Goal: Task Accomplishment & Management: Manage account settings

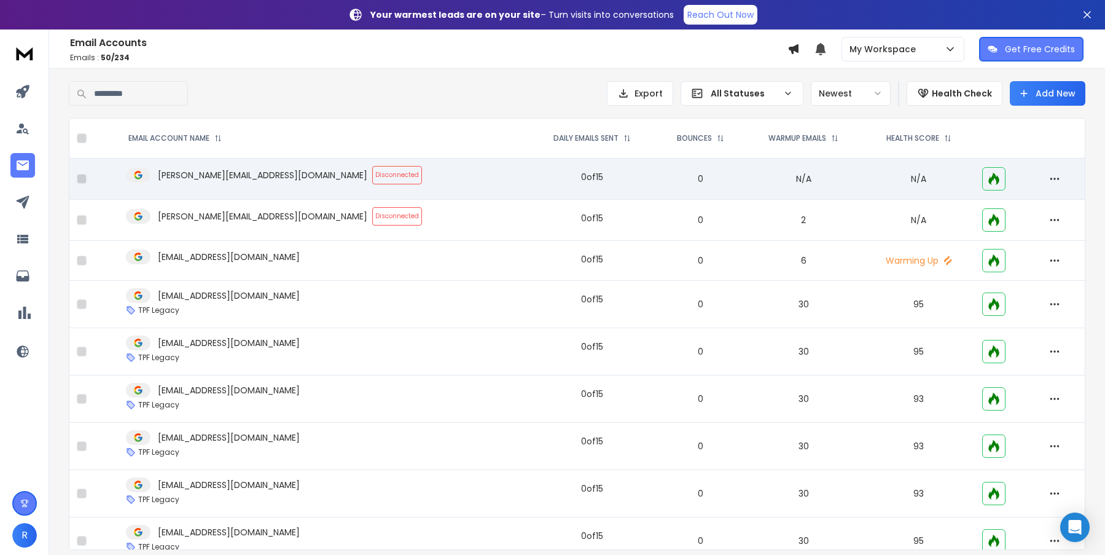
click at [1052, 177] on icon at bounding box center [1054, 178] width 11 height 11
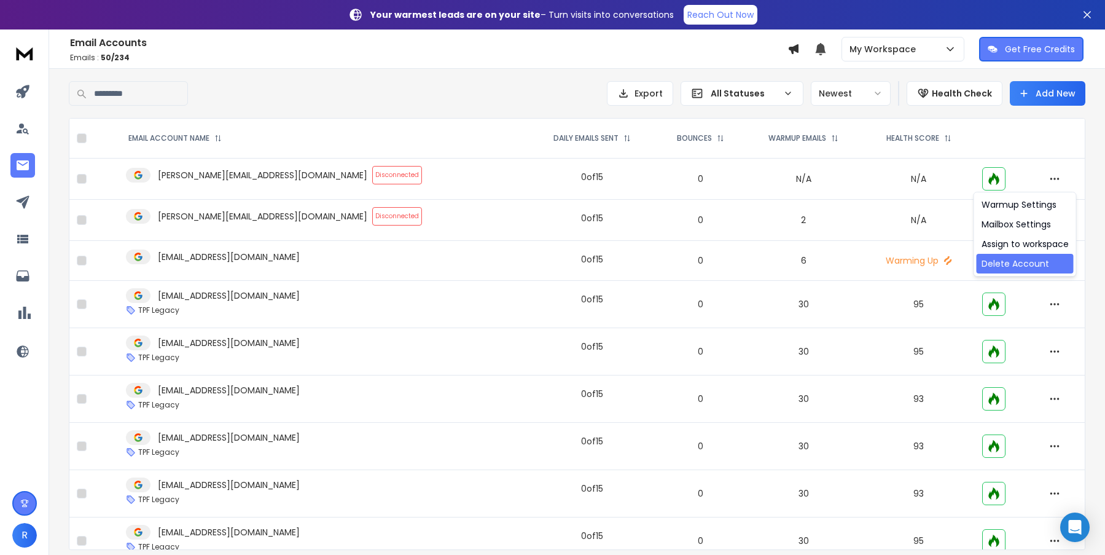
click at [1010, 265] on div "Delete Account" at bounding box center [1025, 264] width 97 height 20
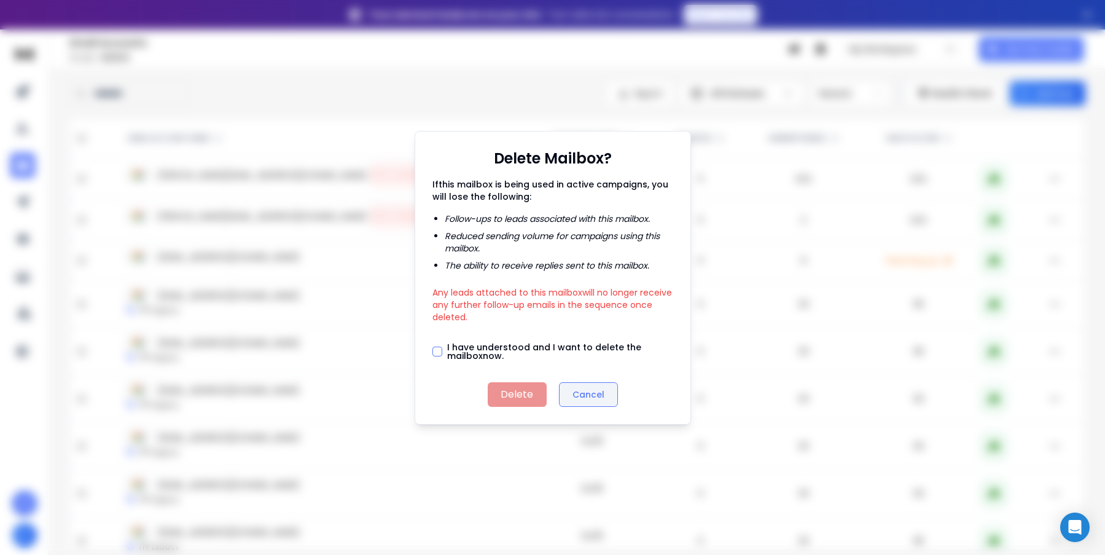
drag, startPoint x: 438, startPoint y: 353, endPoint x: 447, endPoint y: 356, distance: 9.7
click at [438, 353] on button "I have understood and I want to delete the mailbox now." at bounding box center [437, 351] width 10 height 10
click at [519, 394] on button "Delete" at bounding box center [517, 394] width 59 height 25
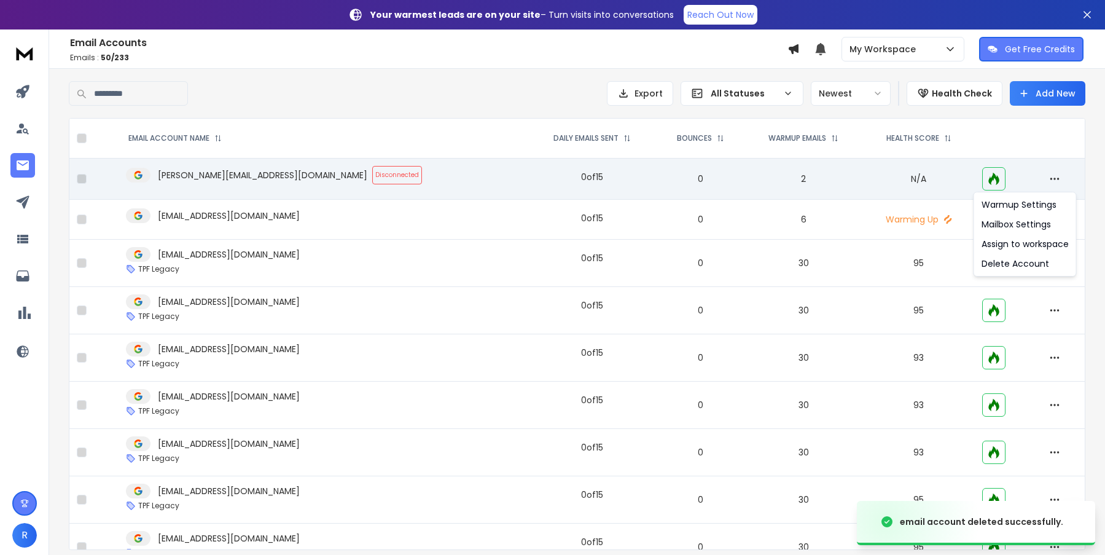
click at [1049, 178] on icon at bounding box center [1054, 178] width 11 height 11
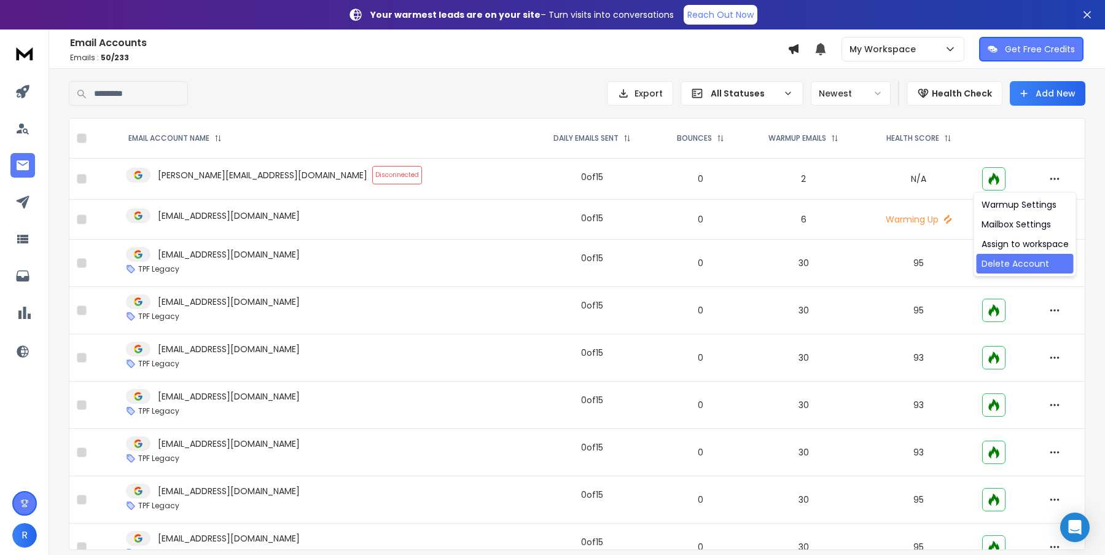
click at [1000, 262] on div "Delete Account" at bounding box center [1025, 264] width 97 height 20
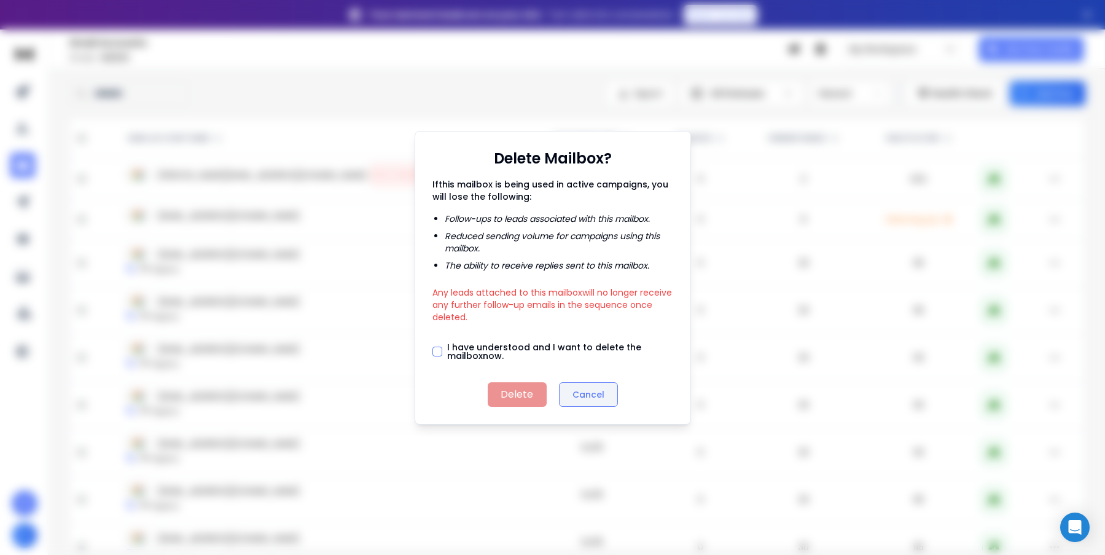
drag, startPoint x: 440, startPoint y: 351, endPoint x: 472, endPoint y: 363, distance: 34.0
click at [440, 351] on button "I have understood and I want to delete the mailbox now." at bounding box center [437, 351] width 10 height 10
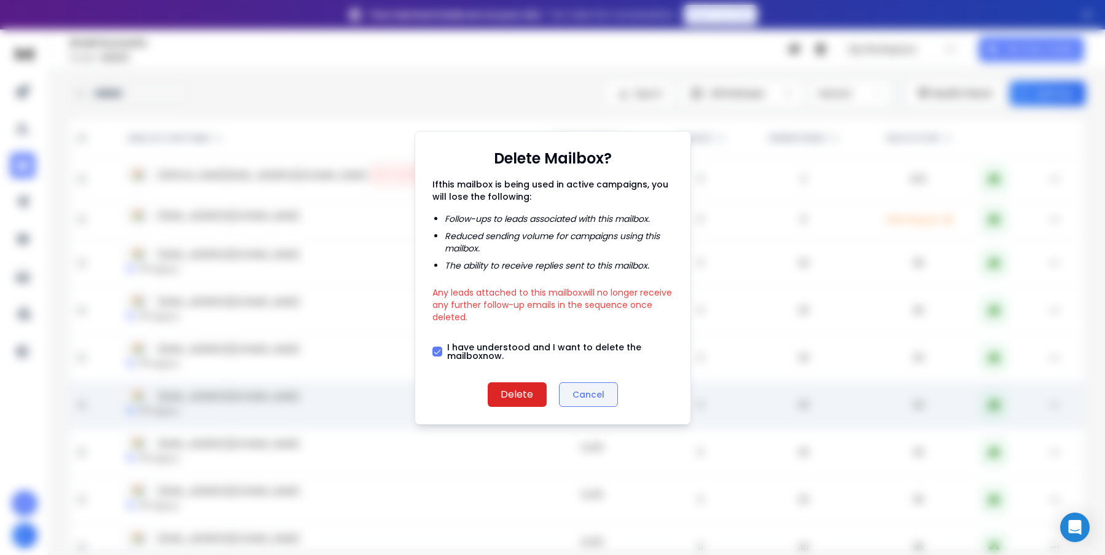
click at [519, 392] on button "Delete" at bounding box center [517, 394] width 59 height 25
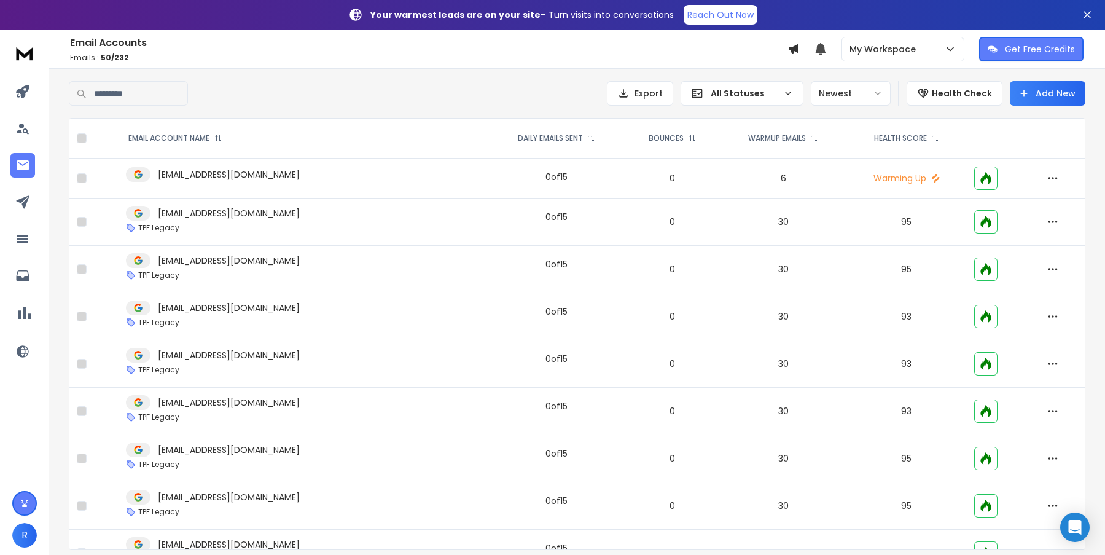
click at [733, 90] on p "All Statuses" at bounding box center [745, 93] width 68 height 12
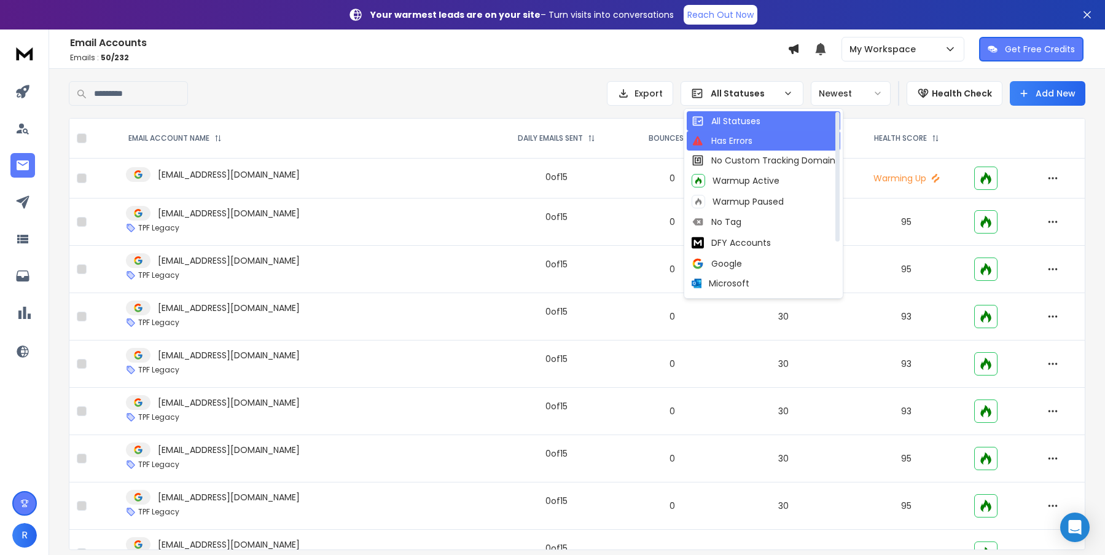
click at [732, 145] on div "Has Errors" at bounding box center [722, 141] width 61 height 12
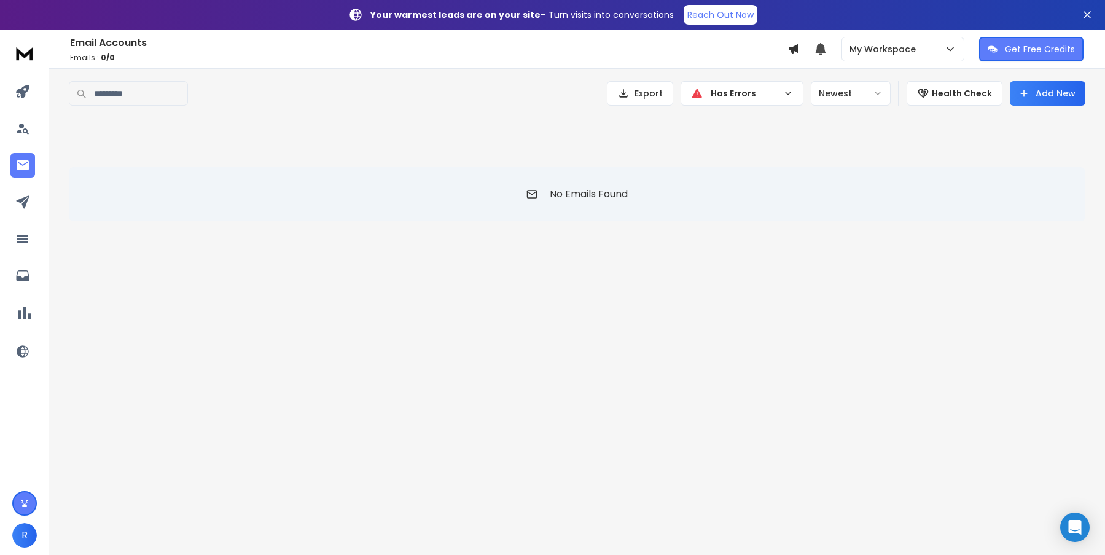
click at [743, 97] on p "Has Errors" at bounding box center [745, 93] width 68 height 12
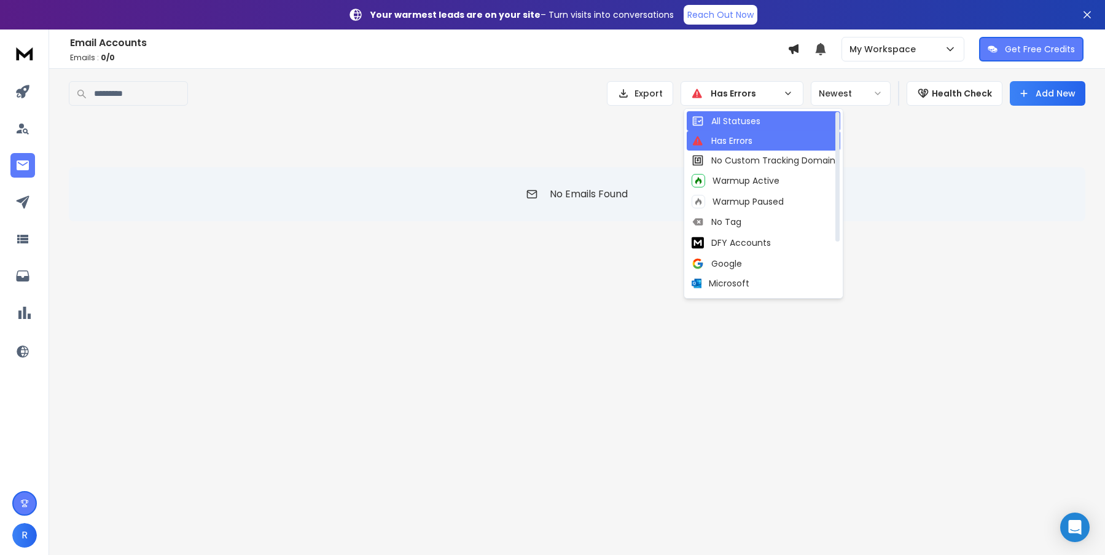
click at [726, 122] on div "All Statuses" at bounding box center [726, 121] width 69 height 12
